Goal: Task Accomplishment & Management: Use online tool/utility

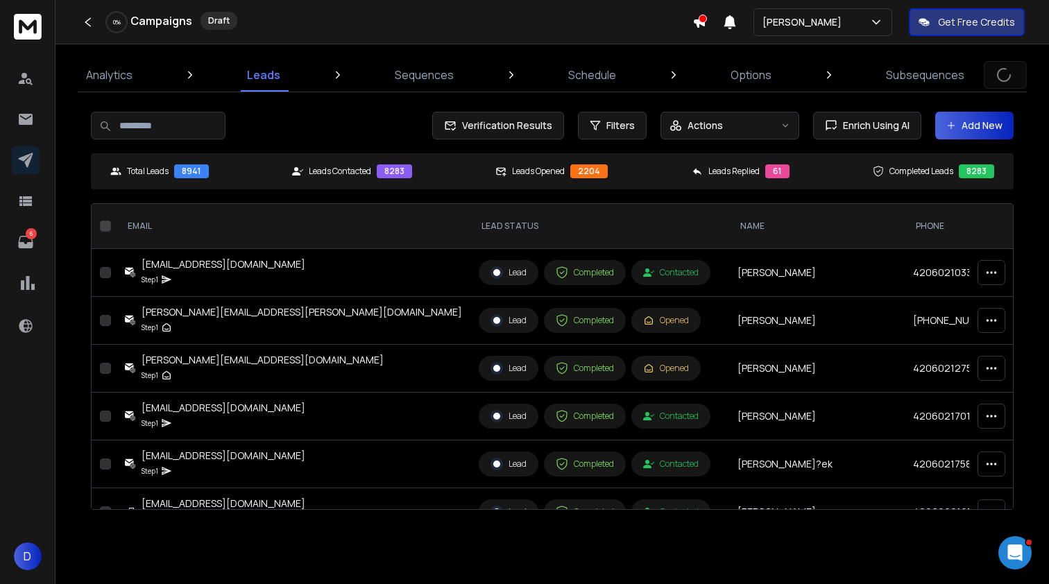
click at [169, 130] on input at bounding box center [158, 126] width 135 height 28
paste input "**********"
type input "**********"
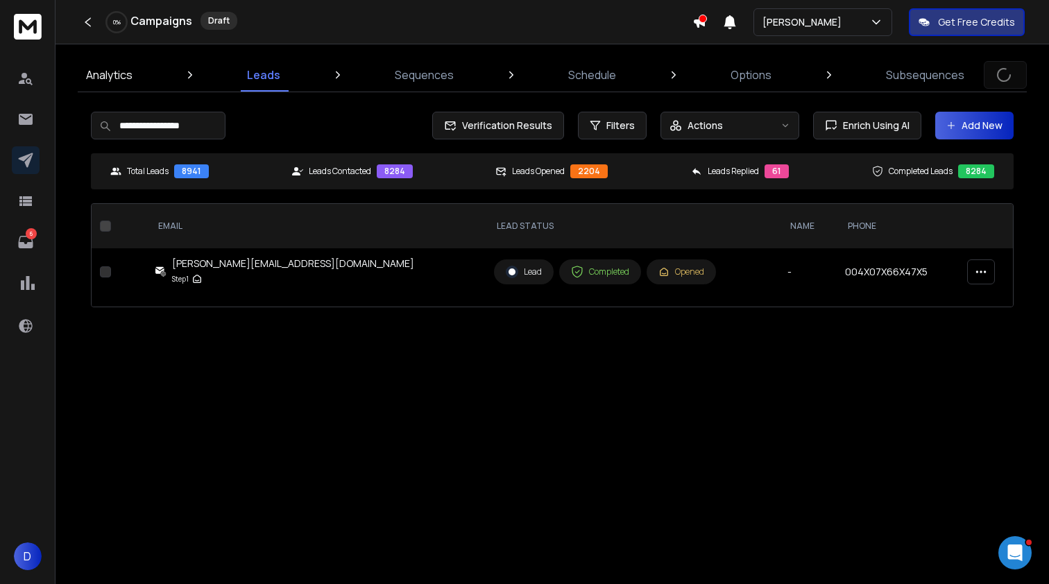
click at [116, 78] on p "Analytics" at bounding box center [109, 75] width 46 height 17
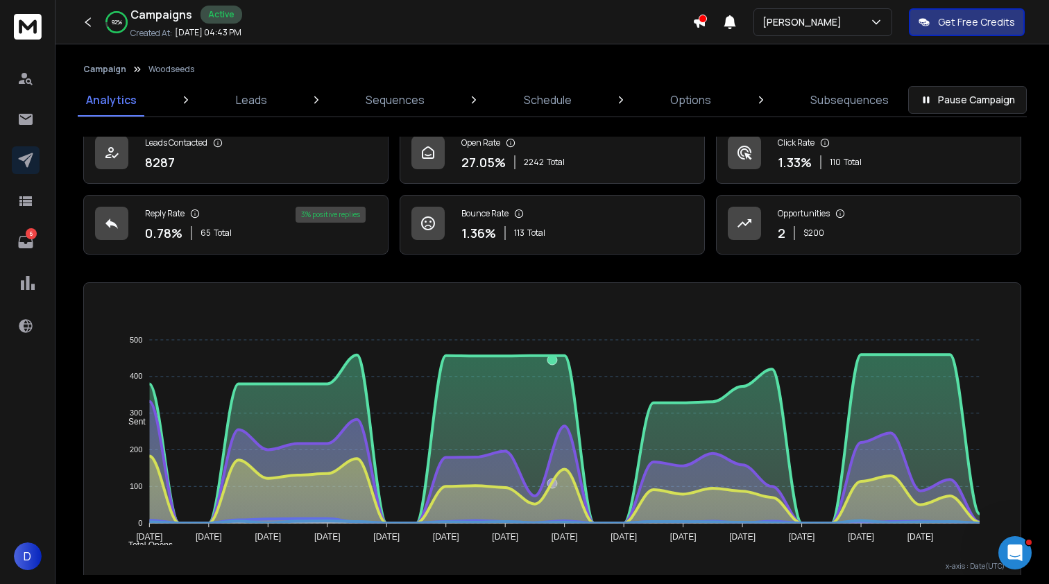
scroll to position [69, 0]
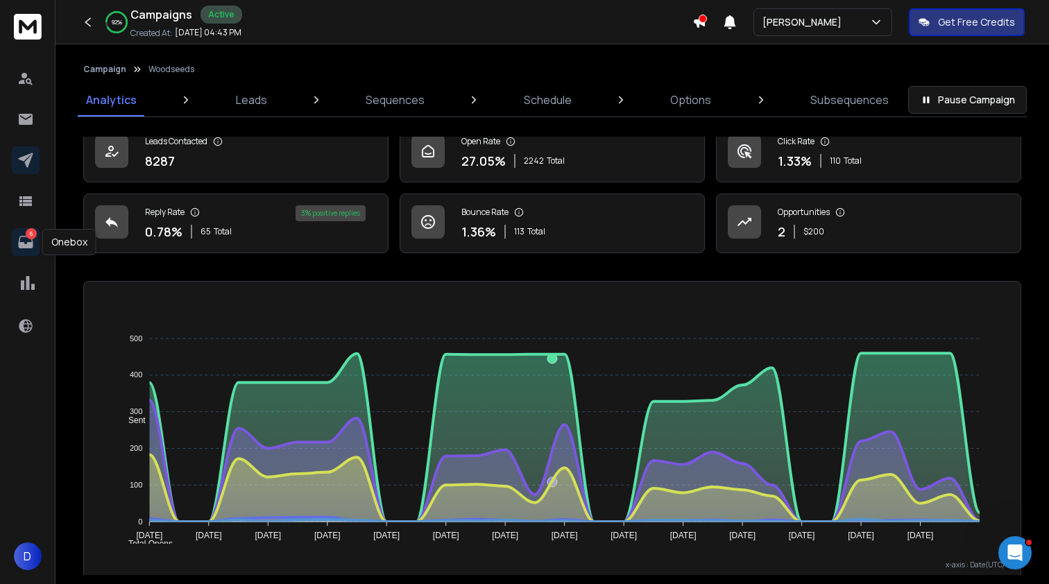
click at [34, 246] on link "6" at bounding box center [26, 242] width 28 height 28
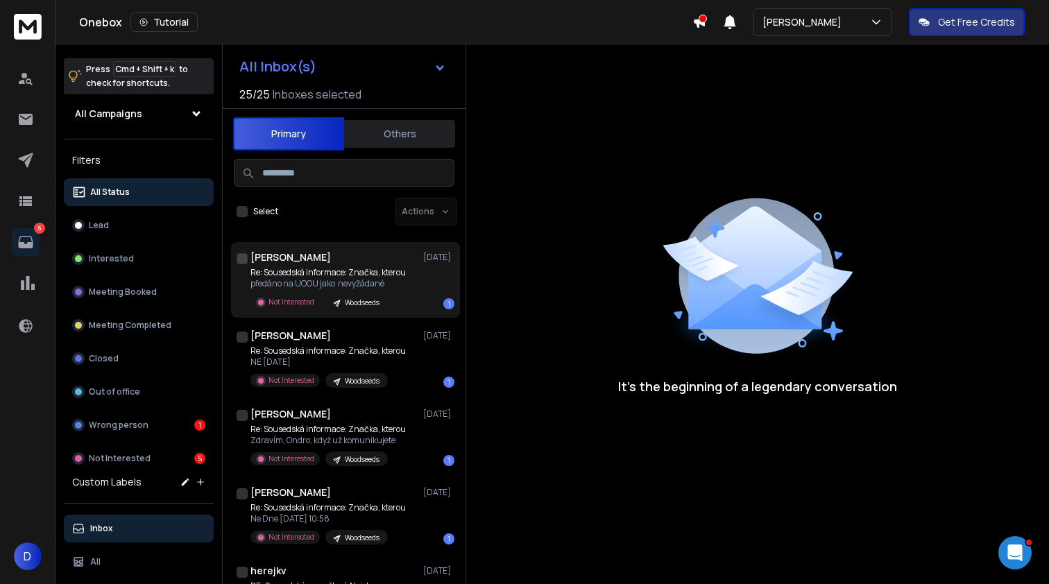
click at [310, 266] on div "[PERSON_NAME] [DATE] Re: Sousedská informace: Značka, kterou předáno na UOOU ja…" at bounding box center [352, 279] width 204 height 59
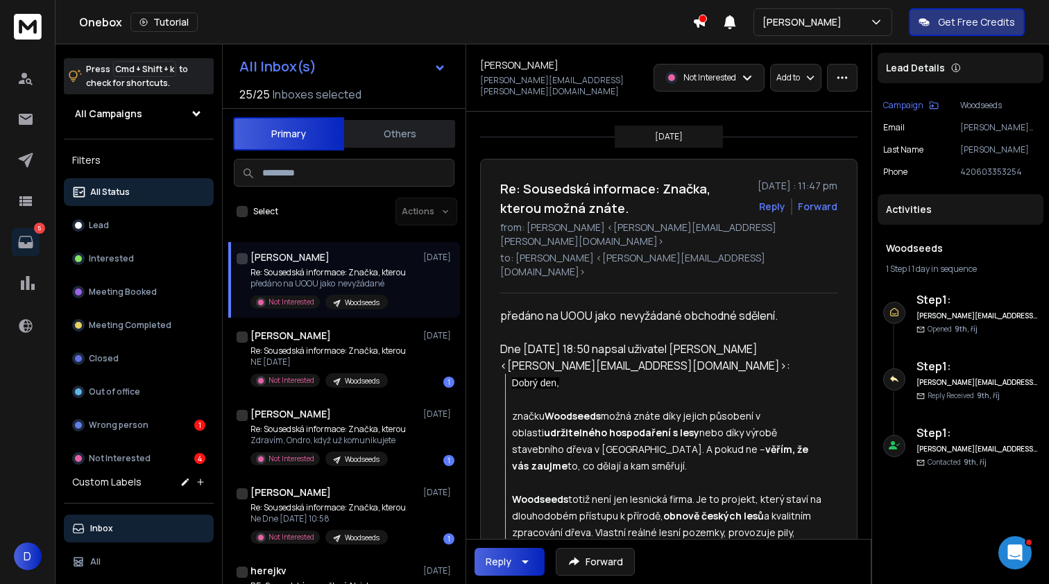
click at [322, 175] on input at bounding box center [344, 173] width 221 height 28
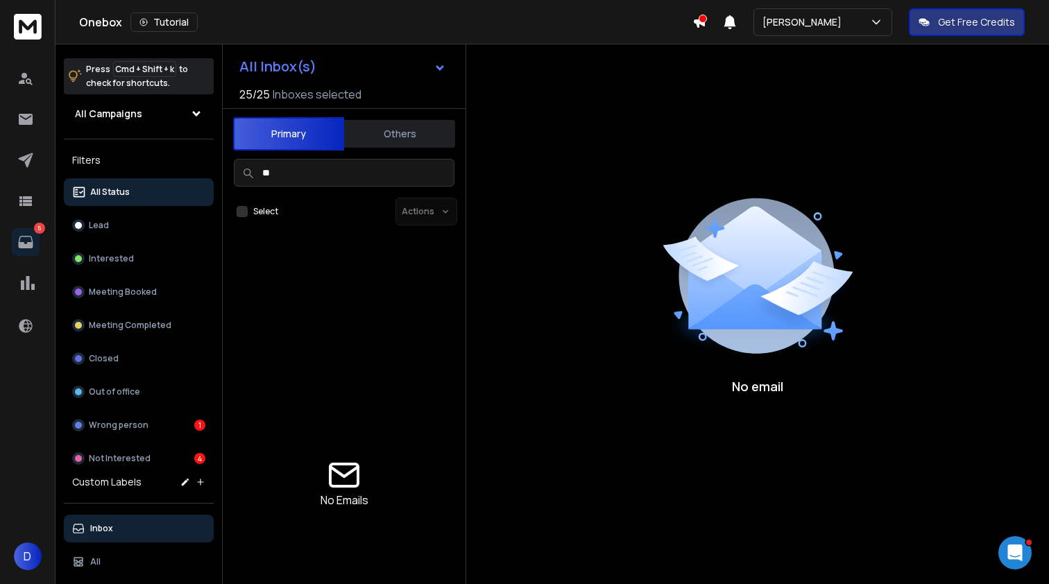
type input "*"
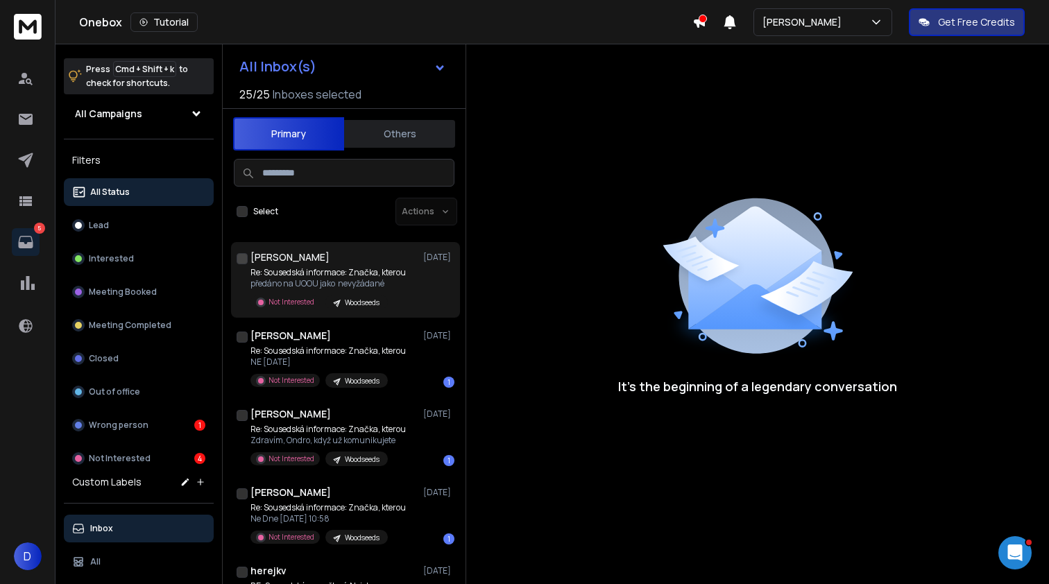
click at [324, 273] on p "Re: Sousedská informace: Značka, kterou" at bounding box center [327, 272] width 155 height 11
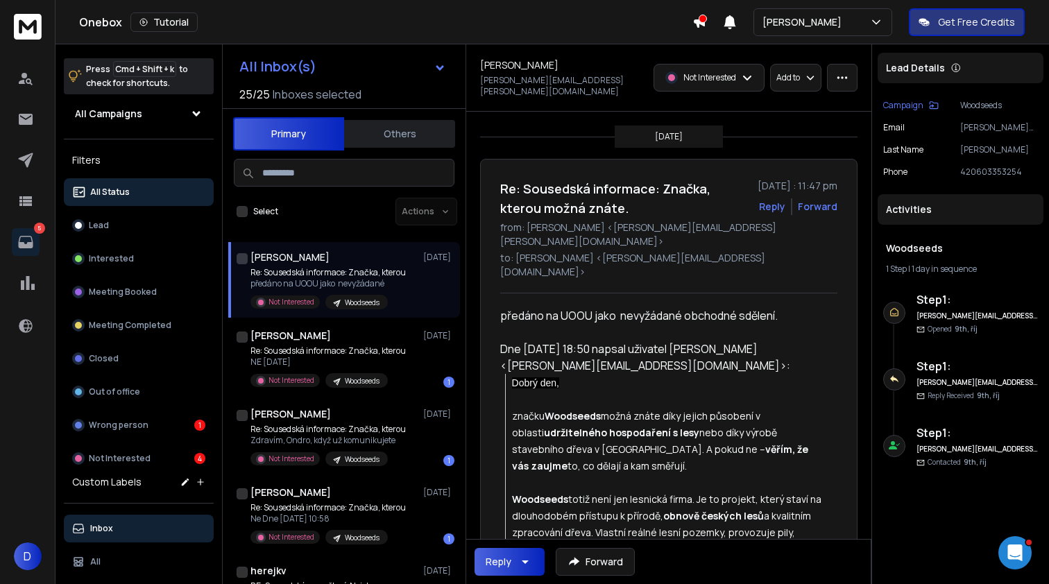
click at [981, 128] on p "[PERSON_NAME][EMAIL_ADDRESS][PERSON_NAME][DOMAIN_NAME]" at bounding box center [999, 127] width 78 height 11
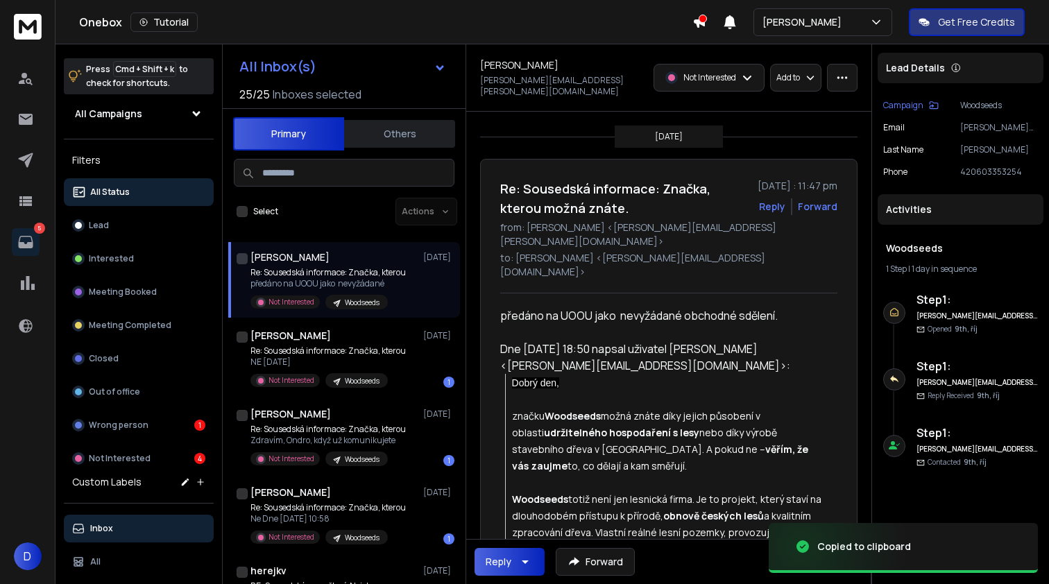
click at [316, 167] on input at bounding box center [344, 173] width 221 height 28
paste input "**********"
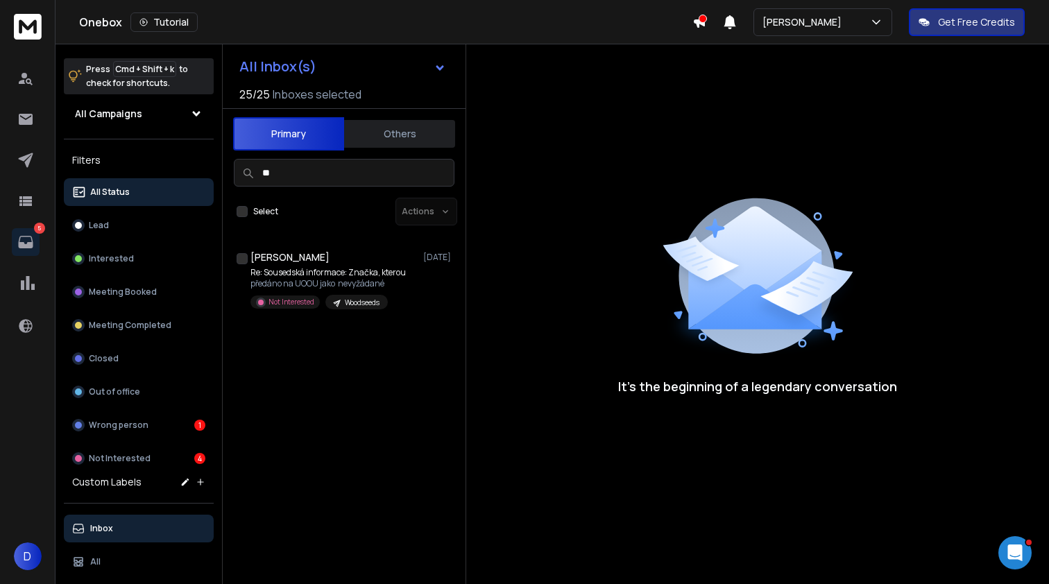
type input "*"
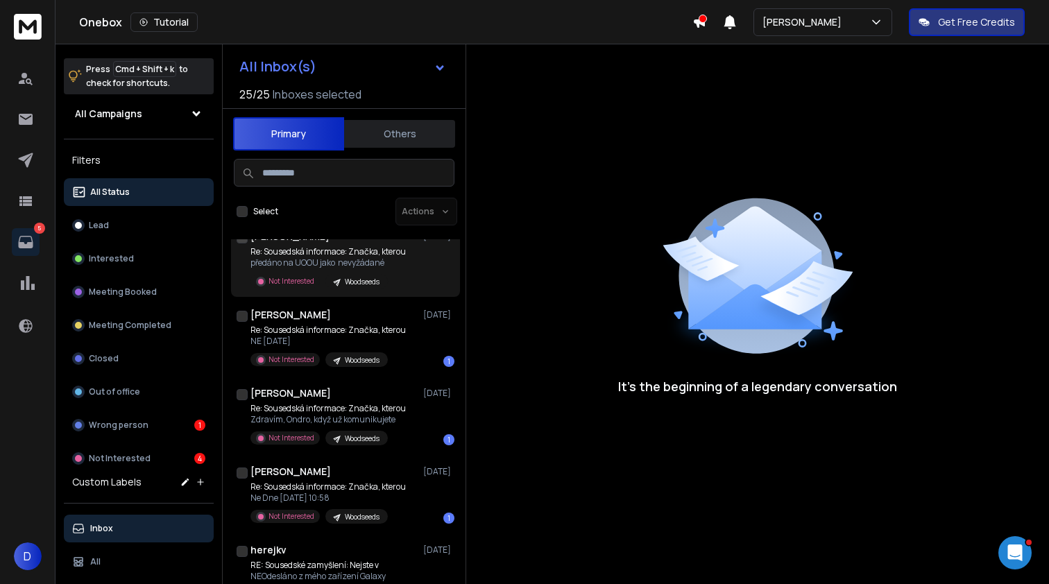
scroll to position [24, 0]
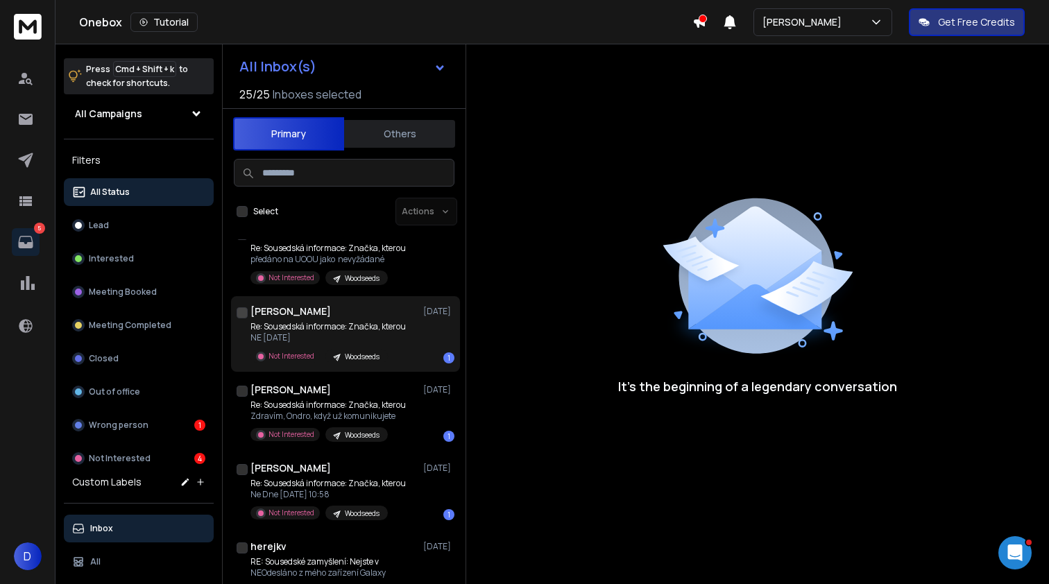
click at [328, 331] on p "Re: Sousedská informace: Značka, kterou" at bounding box center [327, 326] width 155 height 11
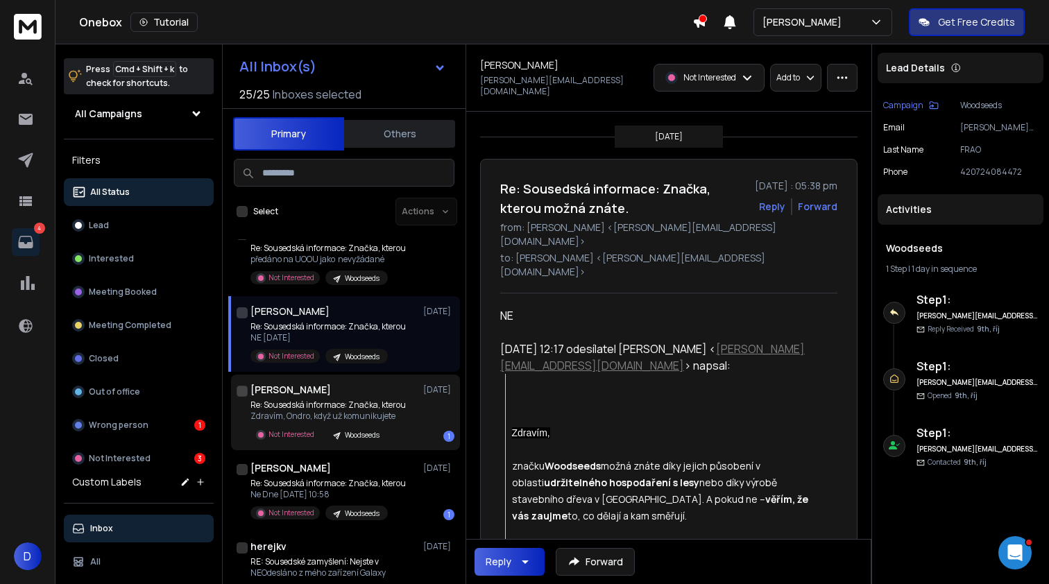
click at [332, 394] on div "[PERSON_NAME] [DATE]" at bounding box center [352, 390] width 204 height 14
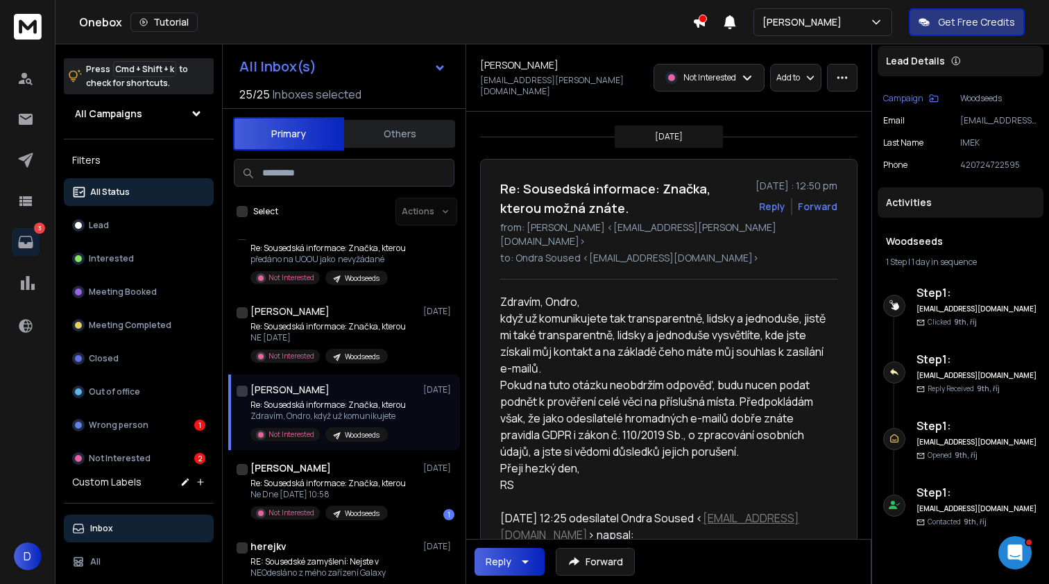
scroll to position [7, 0]
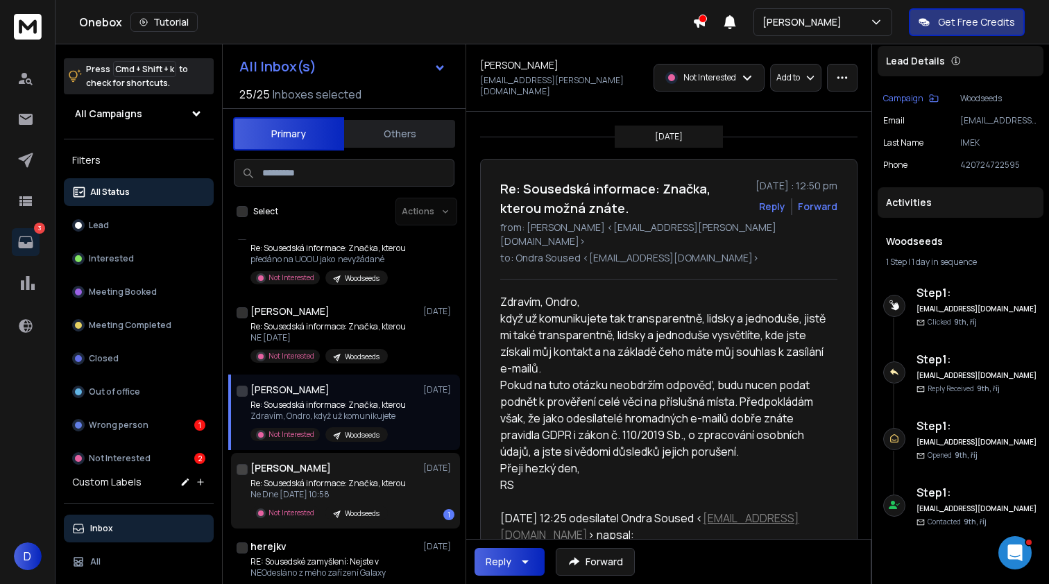
click at [370, 494] on p "Ne Dne [DATE] 10:58" at bounding box center [327, 494] width 155 height 11
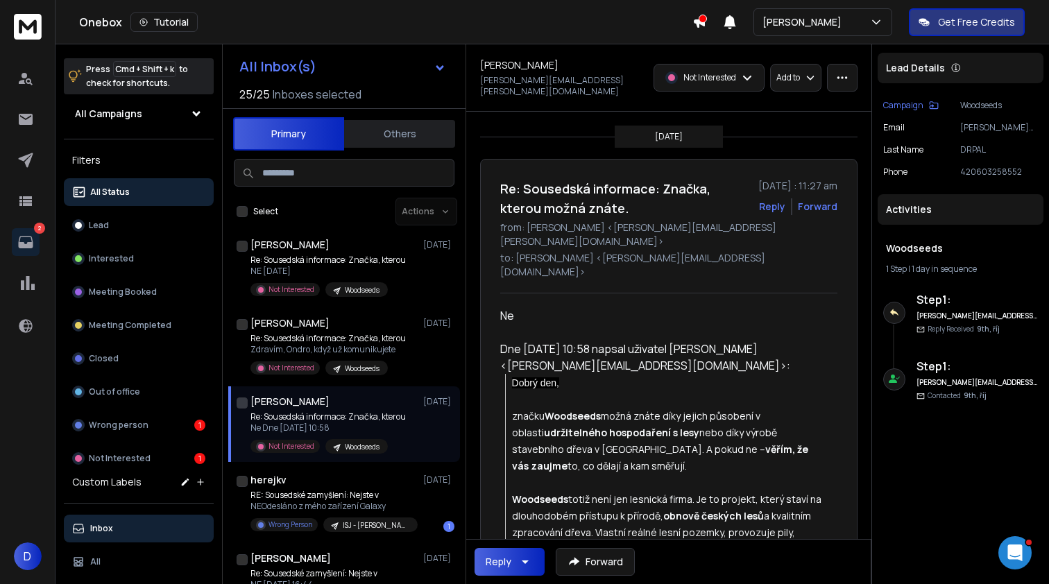
scroll to position [92, 0]
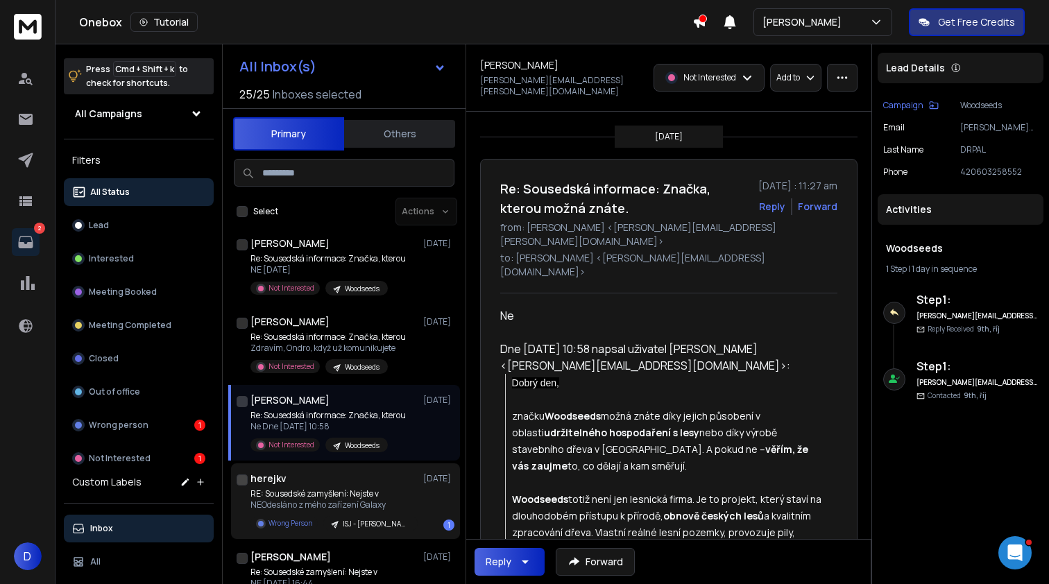
click at [345, 488] on div "herejkv [DATE] RE: Sousedské zamyšlení: Nejste v NEOdesláno z mého zařízení Gal…" at bounding box center [352, 501] width 204 height 59
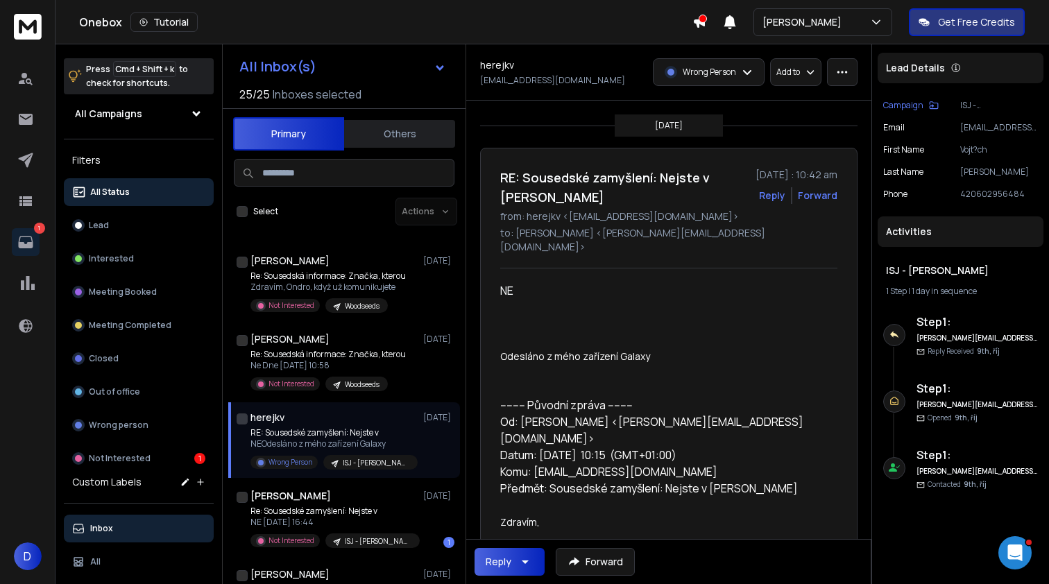
scroll to position [158, 0]
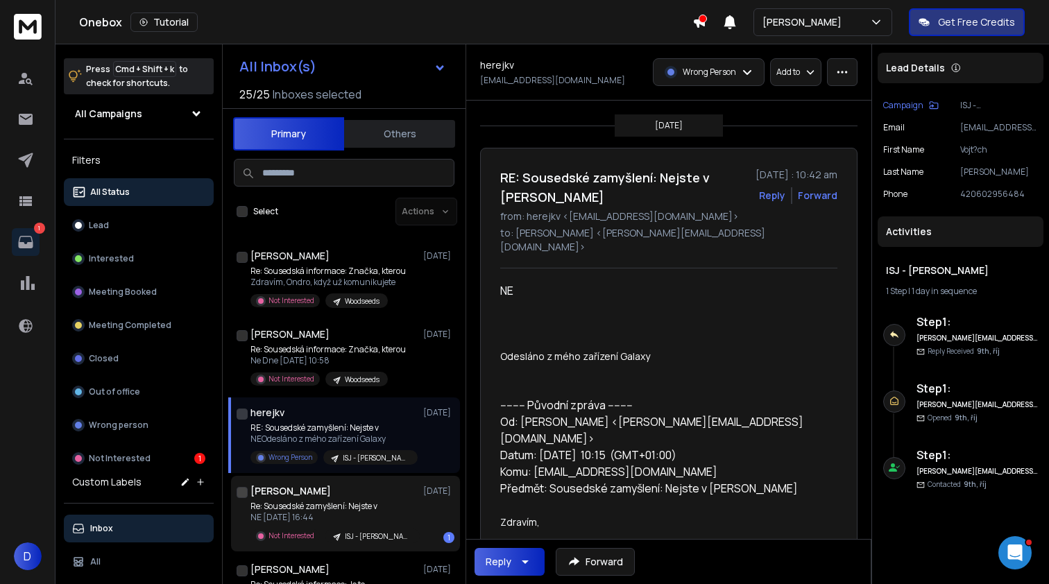
click at [364, 497] on div "[PERSON_NAME] [DATE]" at bounding box center [352, 491] width 204 height 14
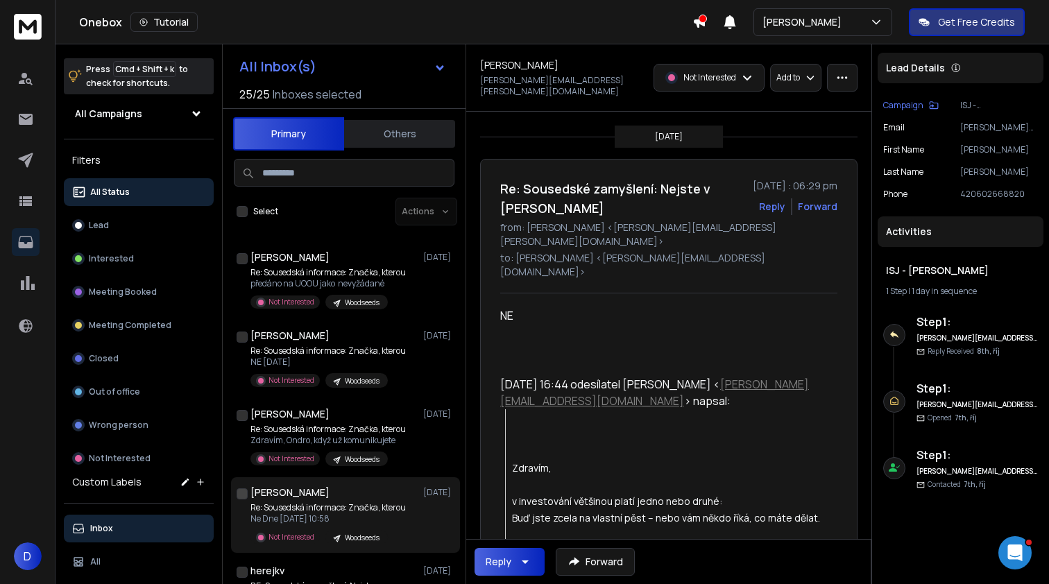
scroll to position [0, 0]
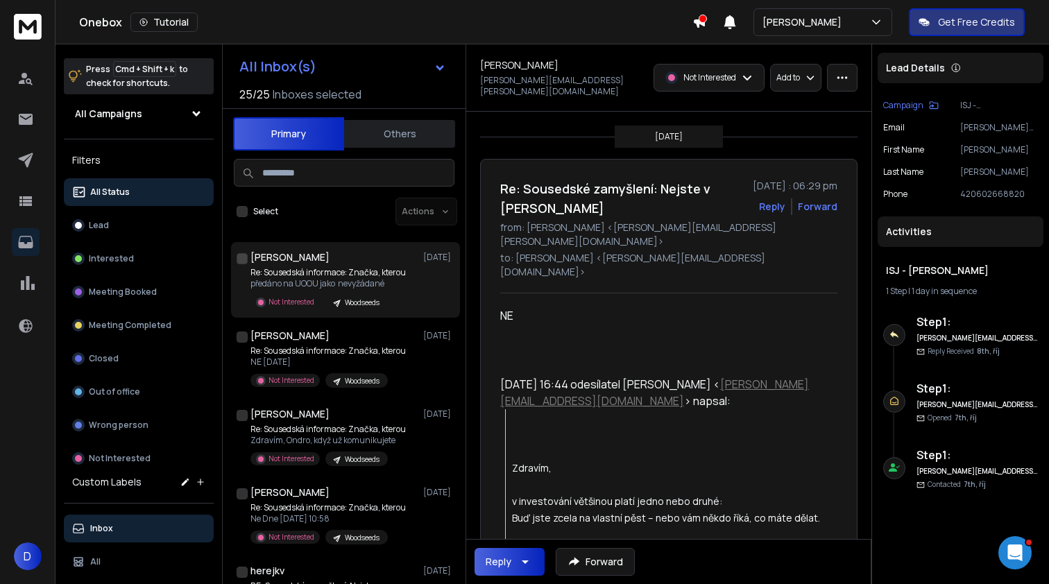
click at [391, 290] on div "Re: Sousedská informace: Značka, kterou předáno na UOOU jako nevyžádané Not Int…" at bounding box center [327, 288] width 155 height 42
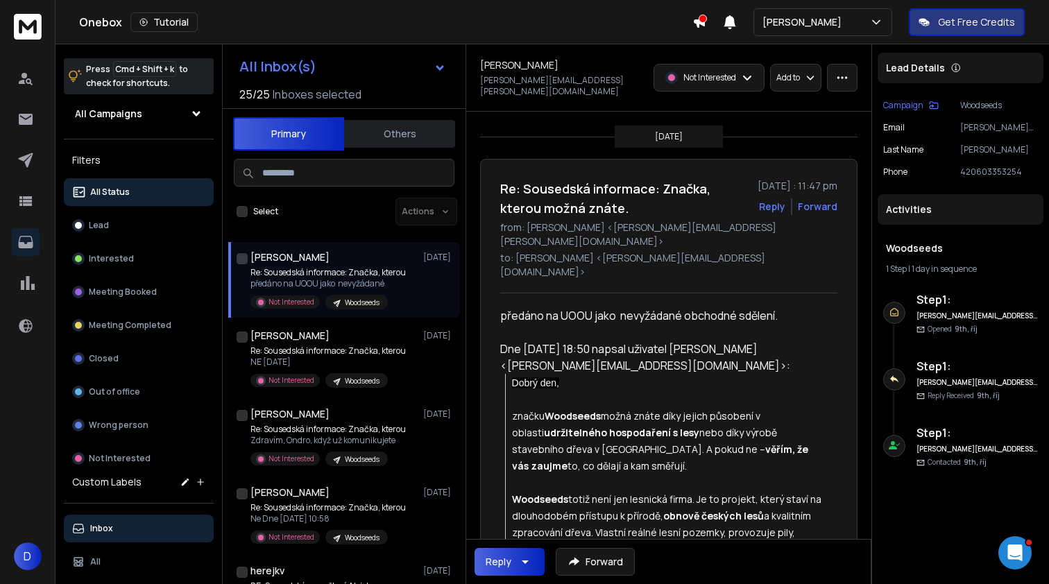
click at [979, 126] on p "[PERSON_NAME][EMAIL_ADDRESS][PERSON_NAME][DOMAIN_NAME]" at bounding box center [999, 127] width 78 height 11
click at [35, 162] on link at bounding box center [26, 160] width 28 height 28
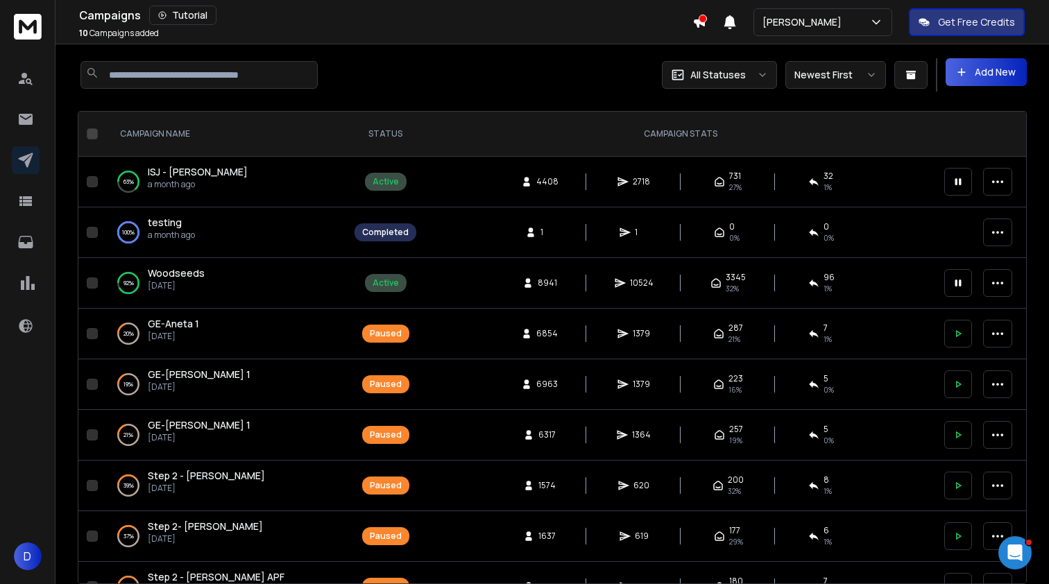
click at [193, 278] on span "Woodseeds" at bounding box center [176, 272] width 57 height 13
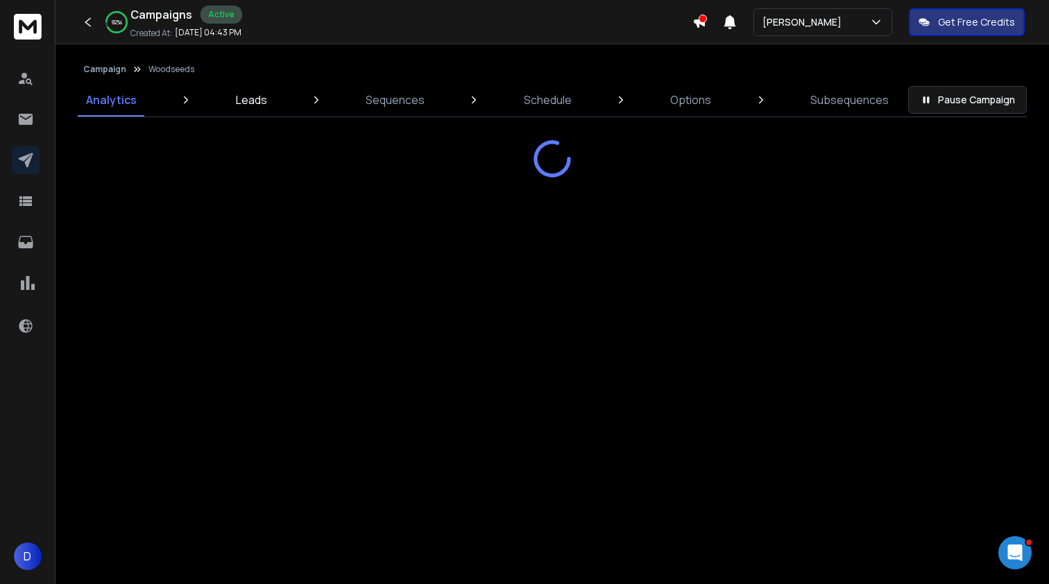
click at [251, 107] on p "Leads" at bounding box center [251, 100] width 31 height 17
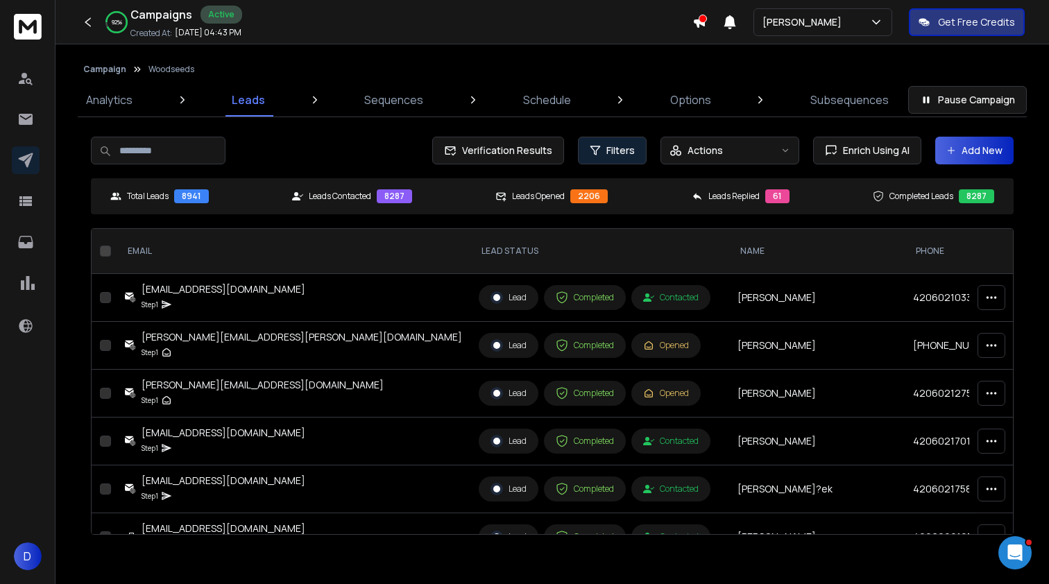
click at [637, 153] on button "Filters" at bounding box center [612, 151] width 69 height 28
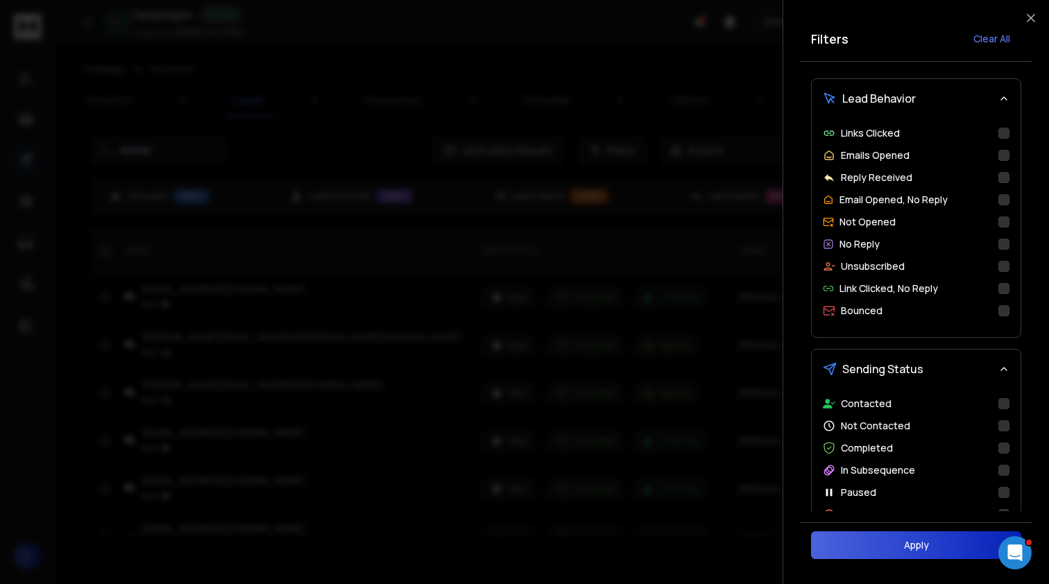
click at [1001, 429] on button "Not Contacted" at bounding box center [1003, 425] width 11 height 11
click at [927, 552] on button "Apply" at bounding box center [916, 545] width 210 height 28
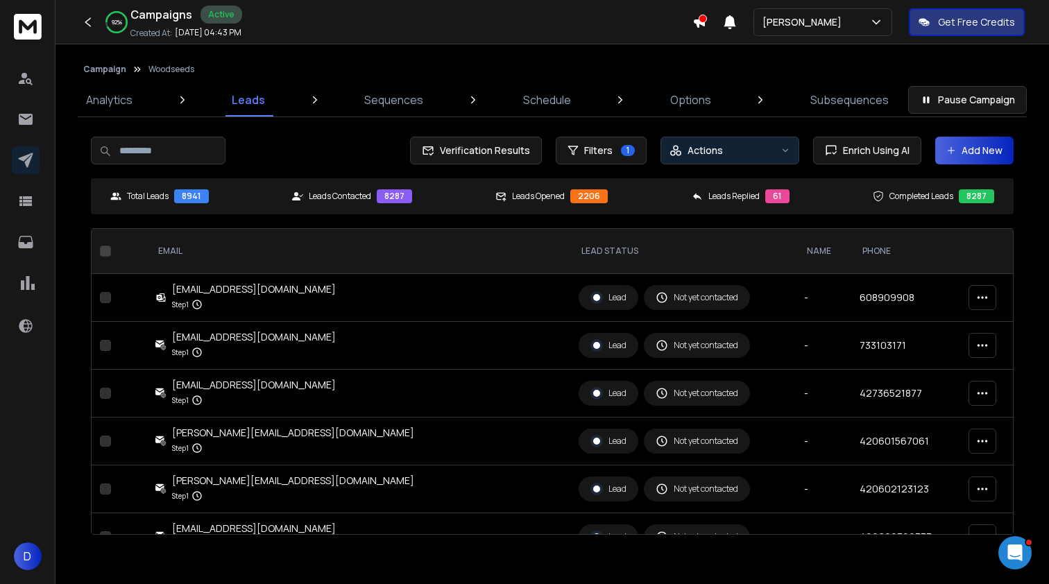
click at [746, 153] on div "Actions" at bounding box center [721, 151] width 105 height 14
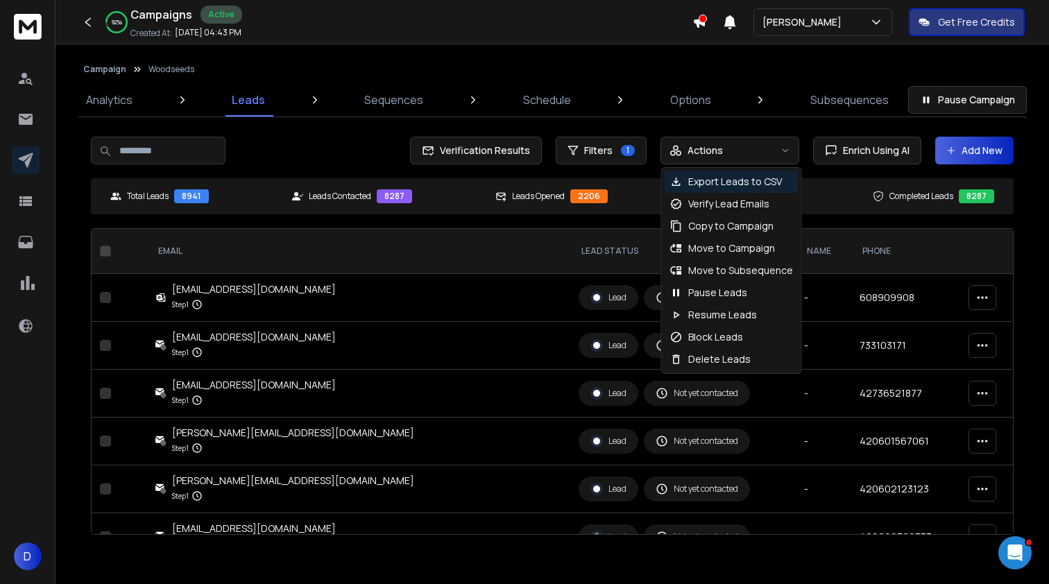
click at [727, 184] on p "Export Leads to CSV" at bounding box center [735, 182] width 94 height 14
